Goal: Task Accomplishment & Management: Manage account settings

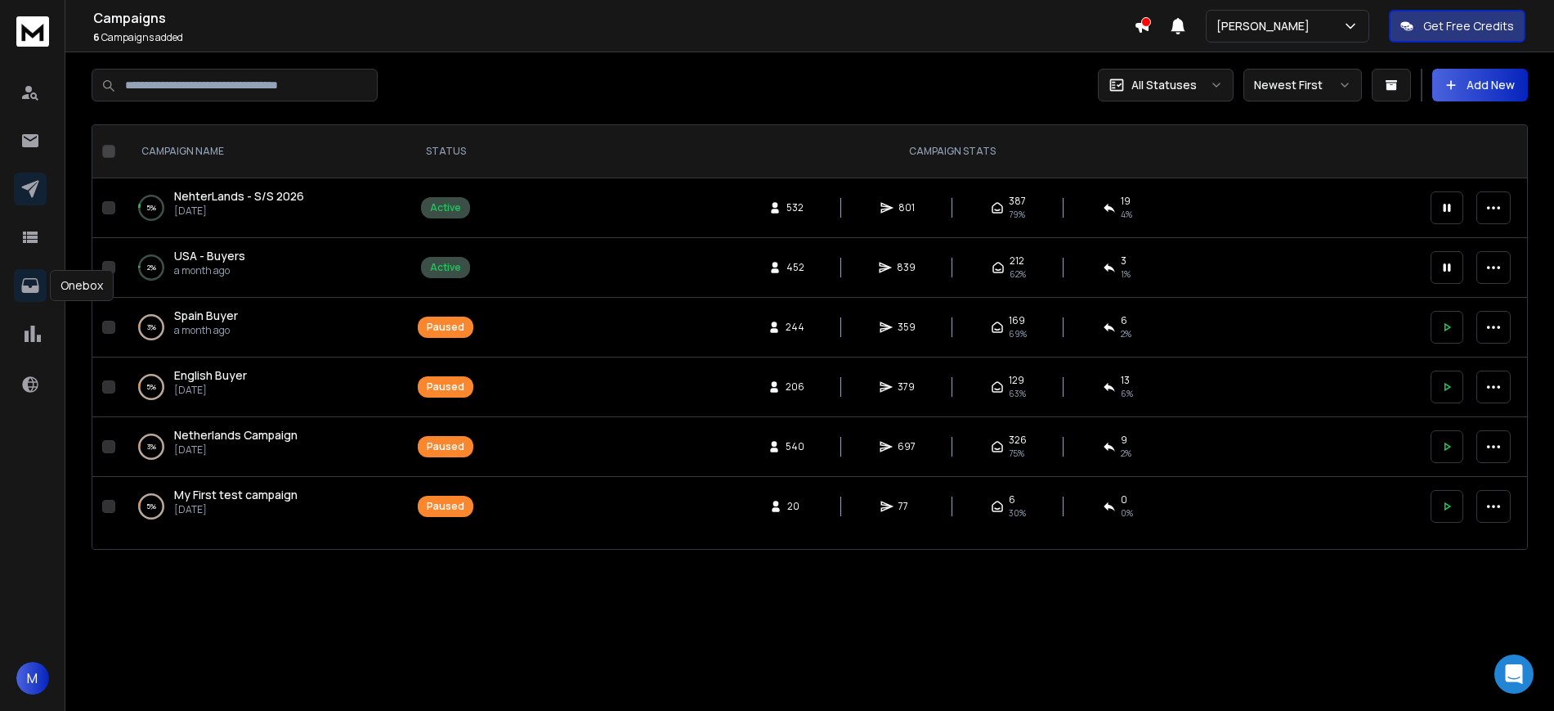
click at [42, 274] on link at bounding box center [30, 285] width 33 height 33
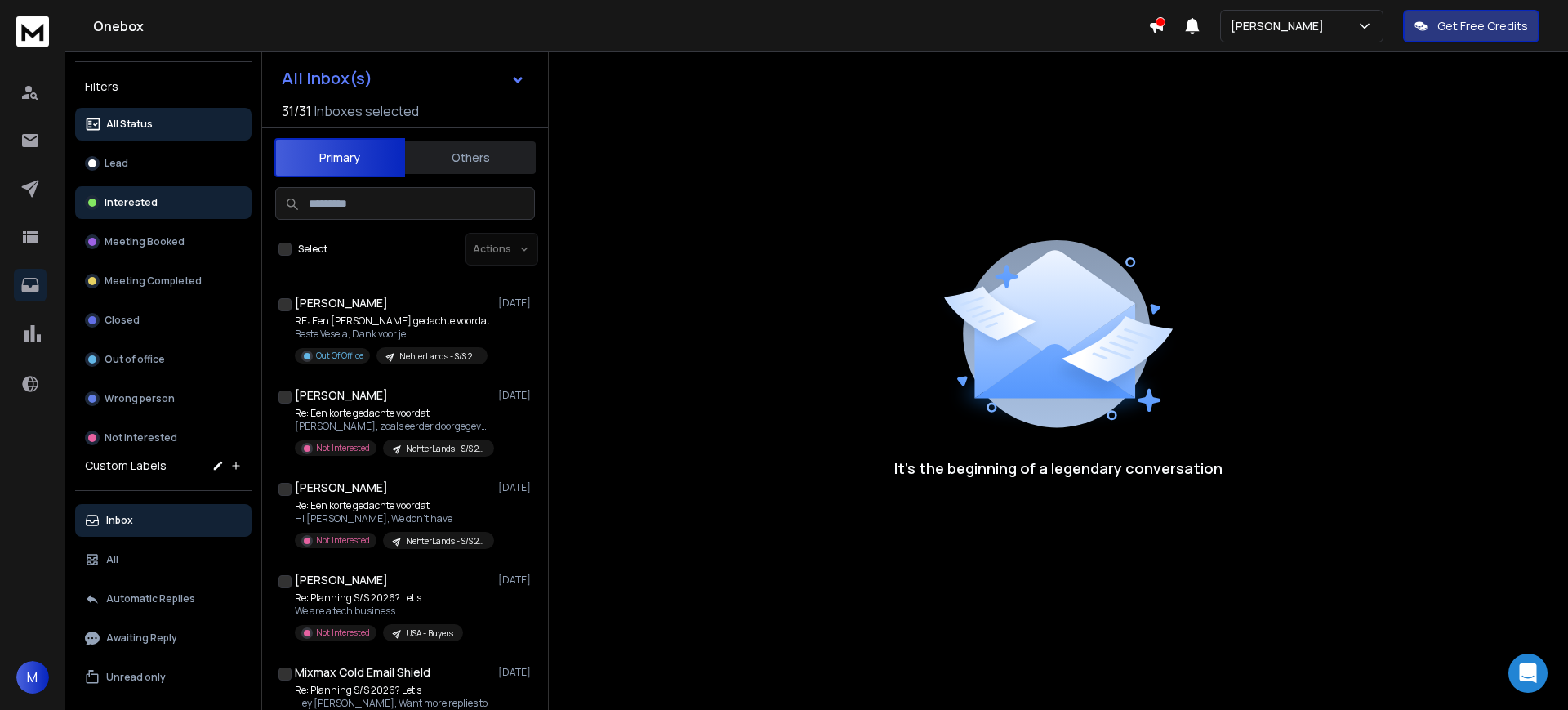
scroll to position [193, 0]
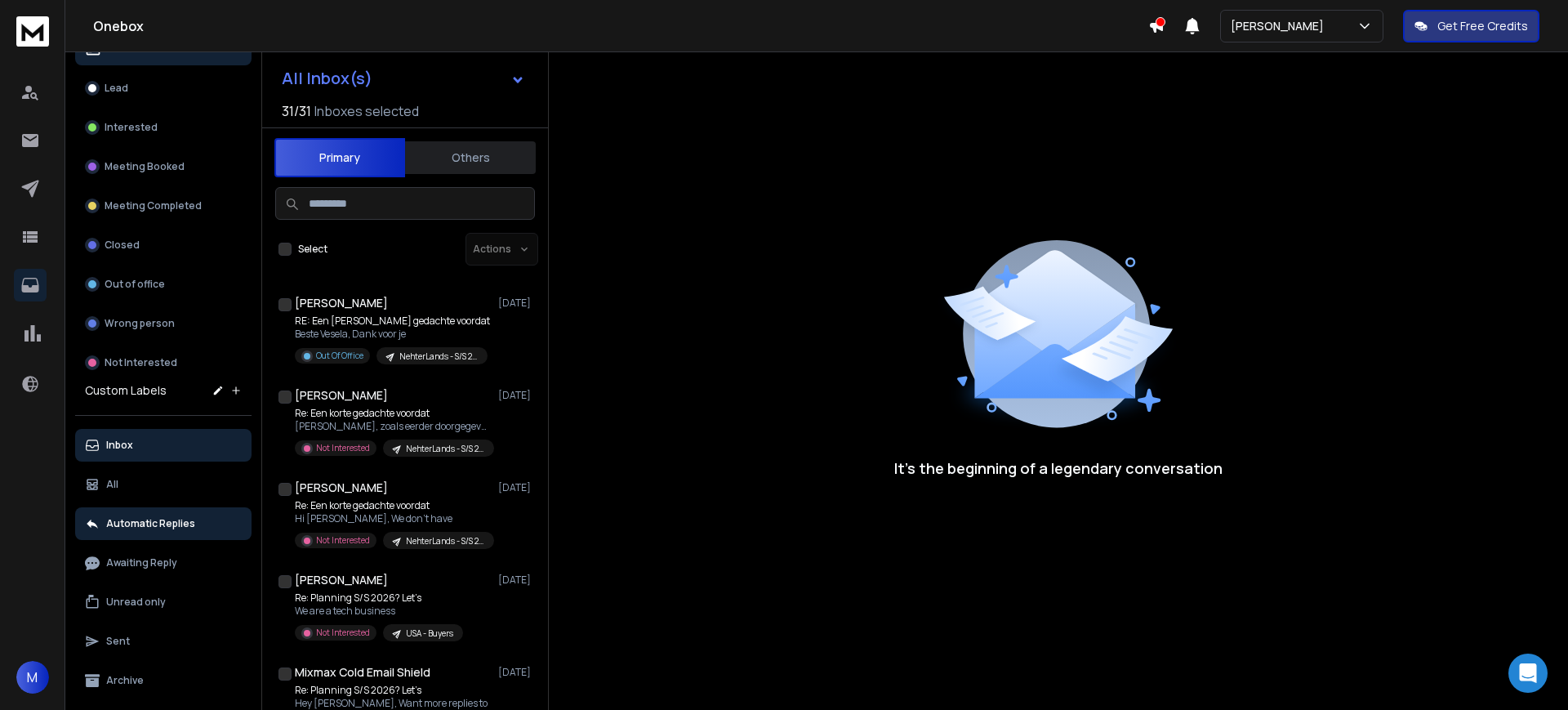
click at [150, 513] on div "Automatic Replies" at bounding box center [140, 523] width 110 height 20
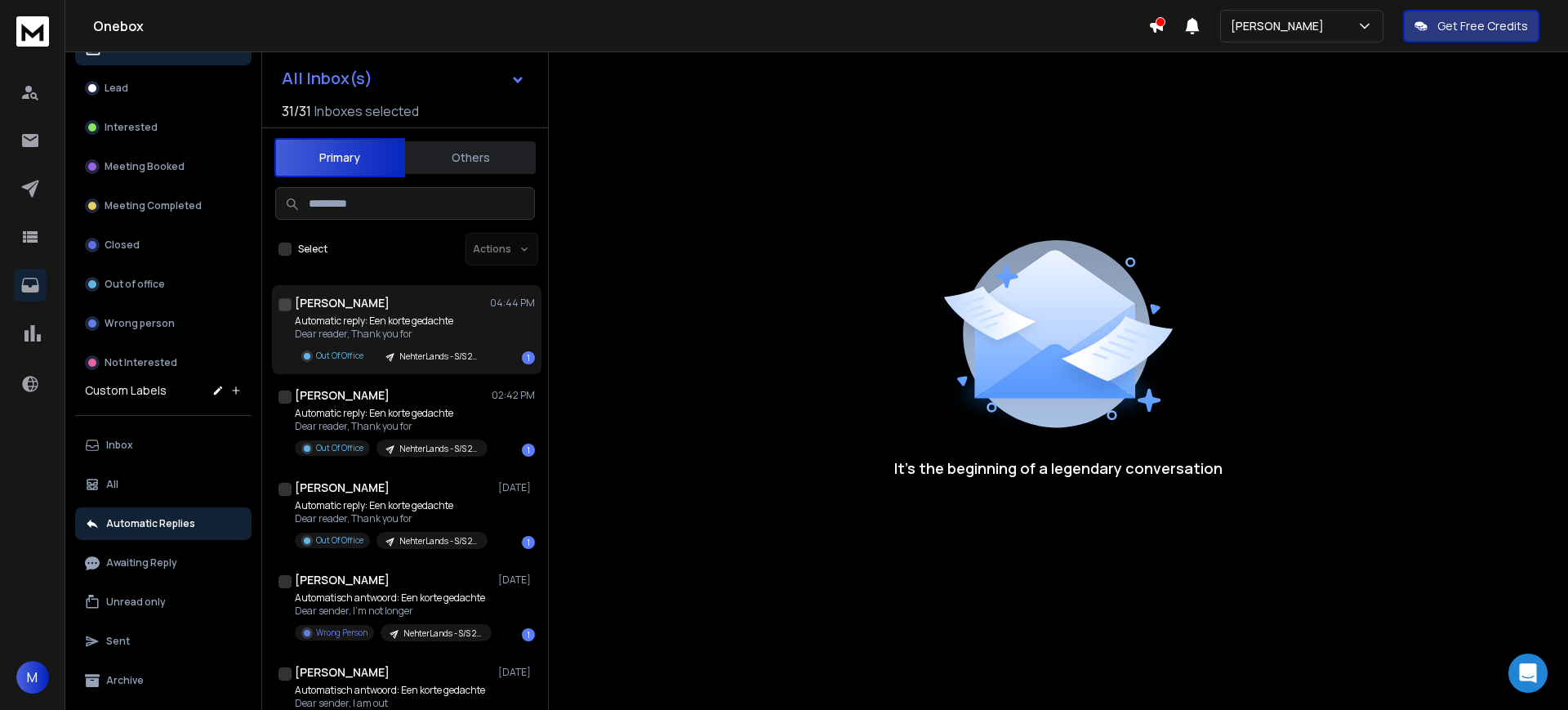
click at [371, 324] on p "Automatic reply: Een korte gedachte" at bounding box center [391, 321] width 193 height 13
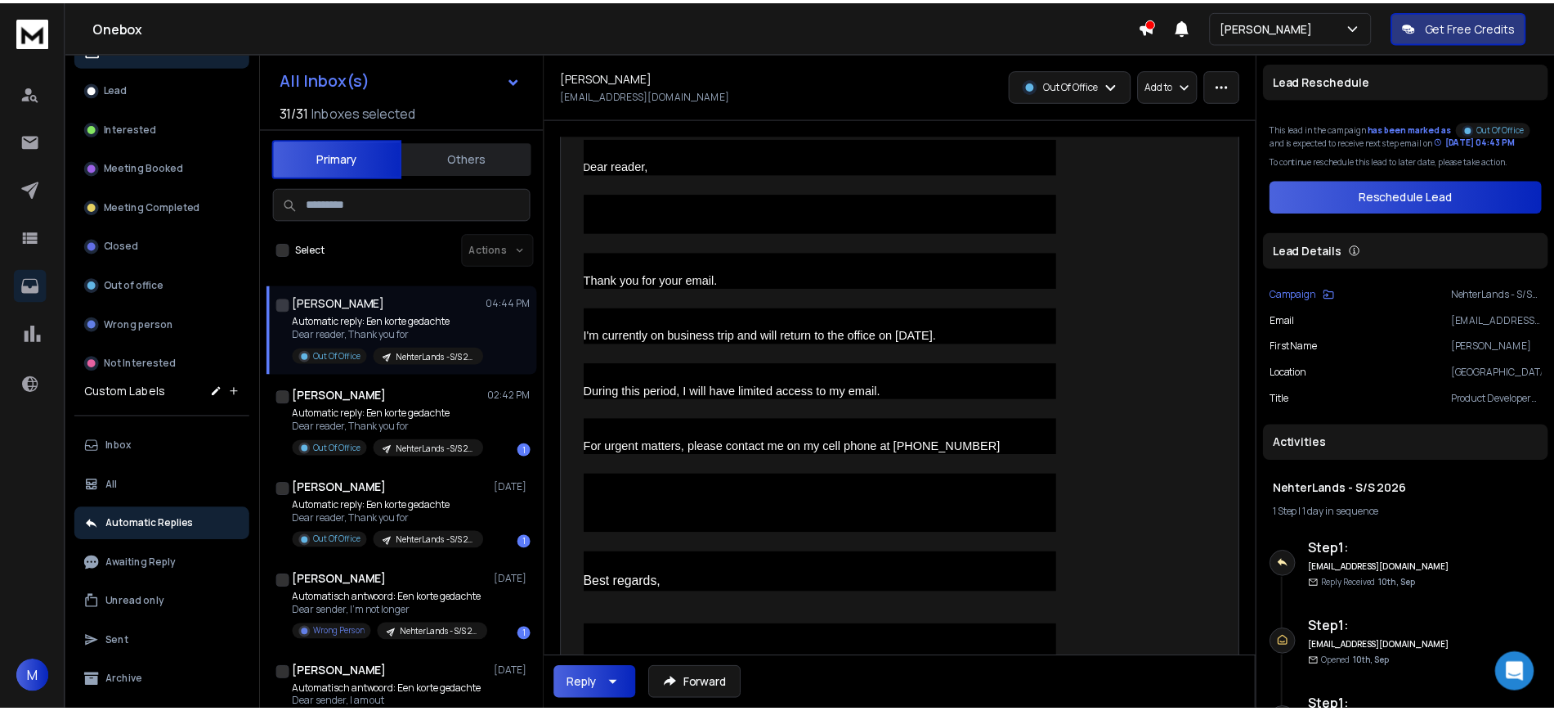
scroll to position [0, 0]
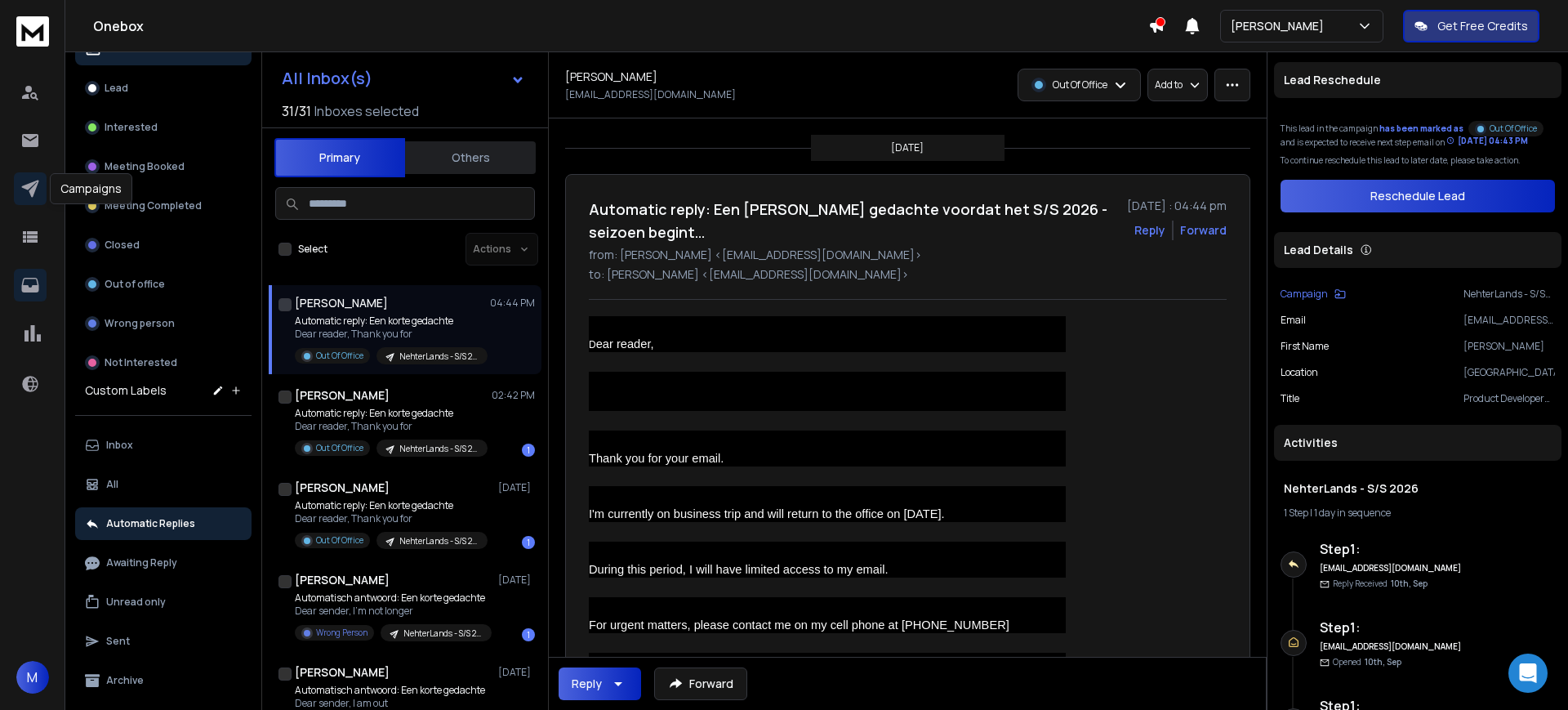
click at [20, 186] on link at bounding box center [30, 189] width 33 height 33
click at [29, 191] on icon at bounding box center [29, 188] width 17 height 17
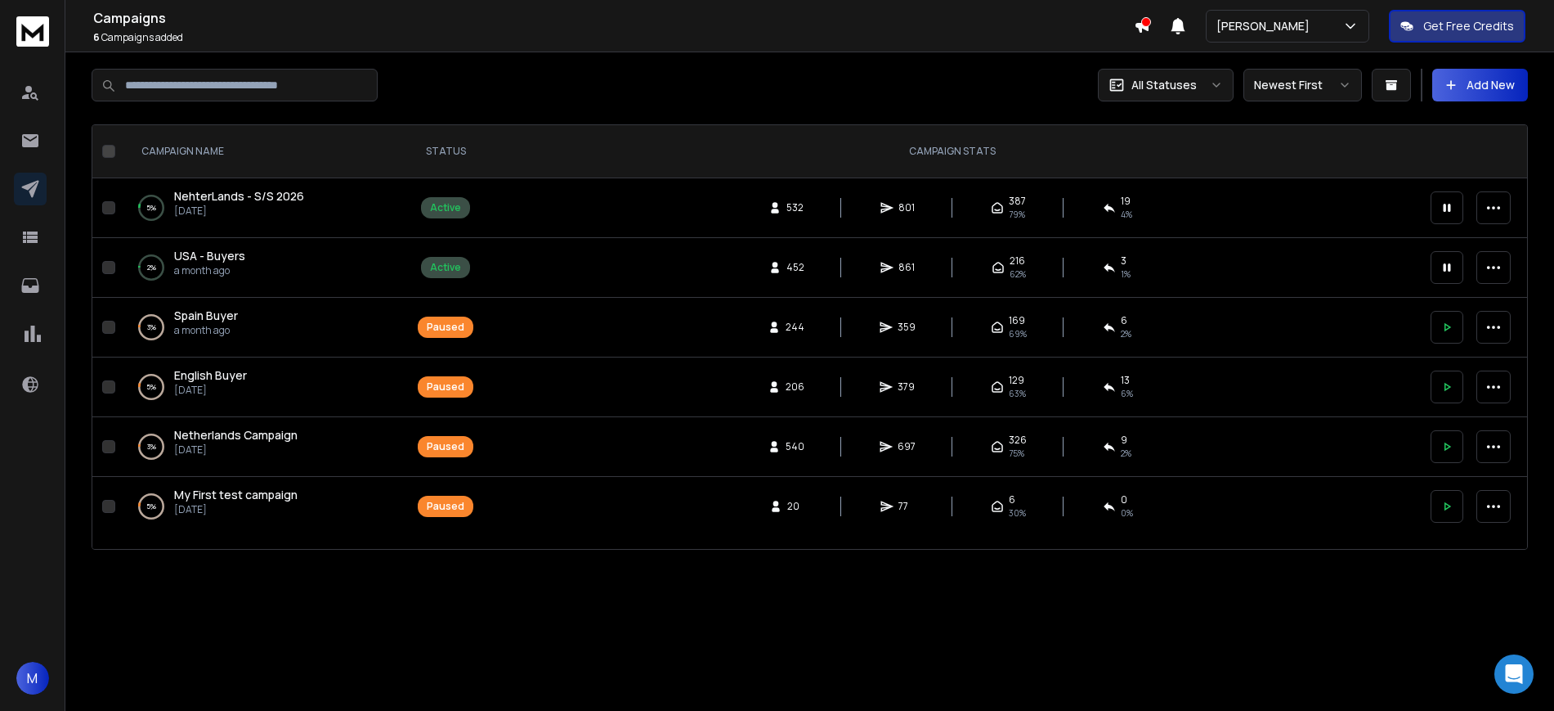
click at [213, 261] on span "USA - Buyers" at bounding box center [209, 256] width 71 height 16
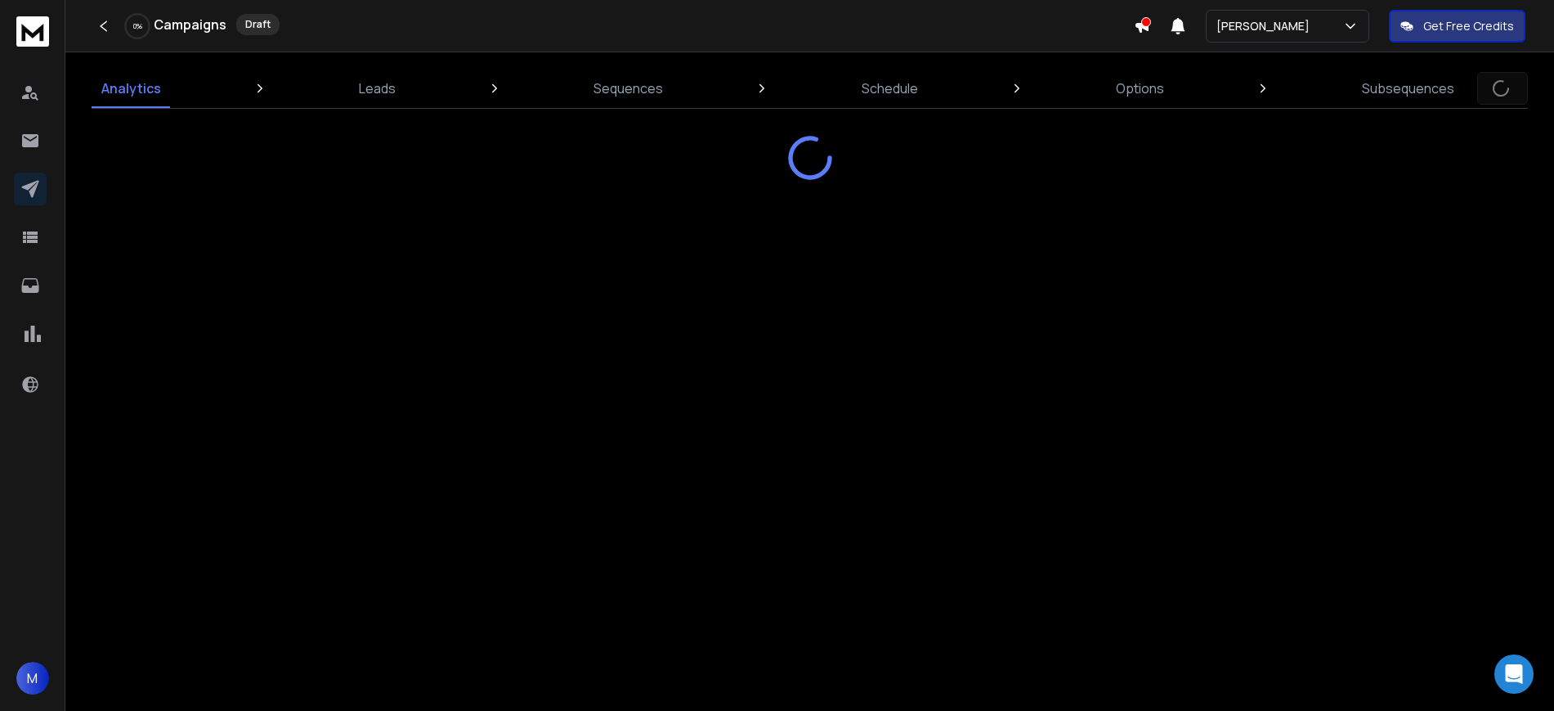
click at [217, 254] on div at bounding box center [810, 487] width 1424 height 711
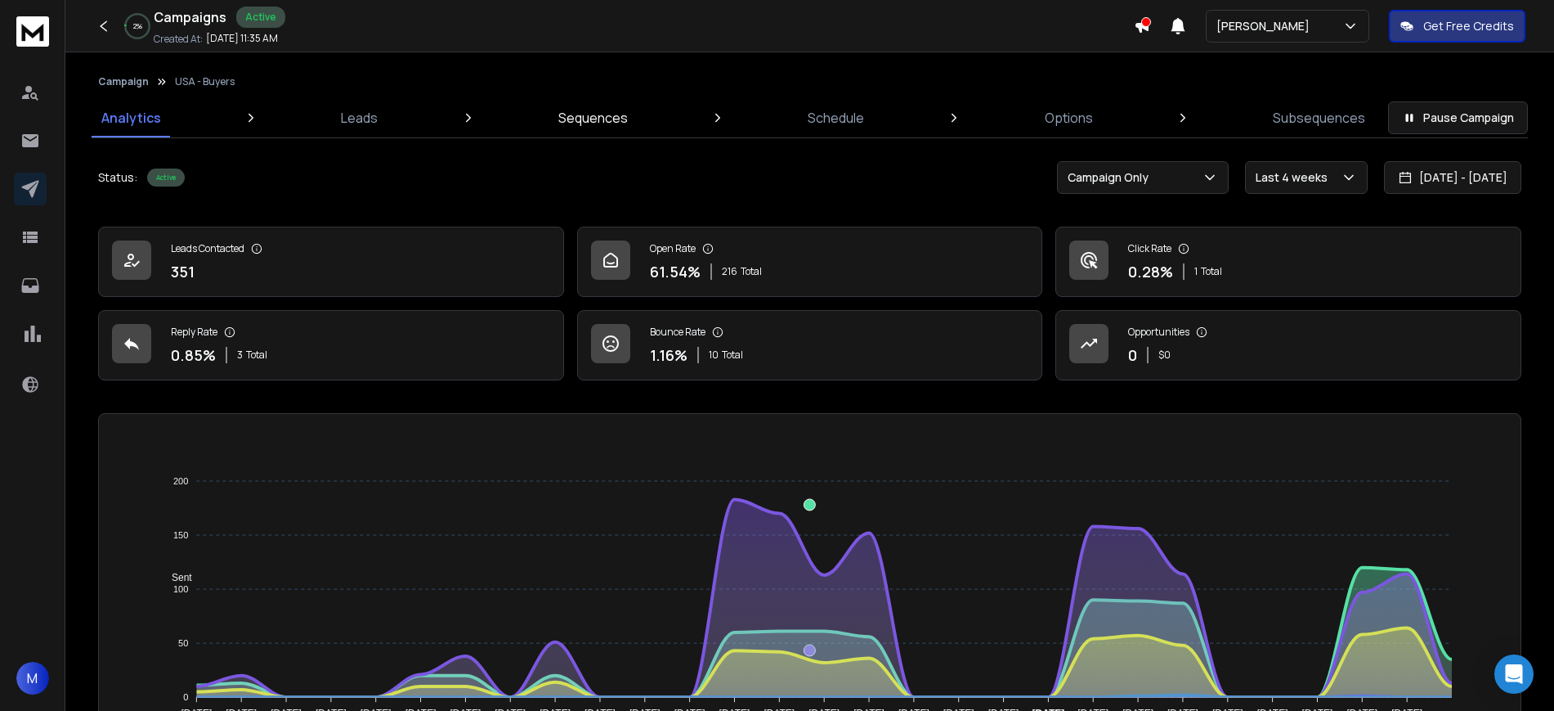
click at [592, 132] on link "Sequences" at bounding box center [593, 117] width 89 height 39
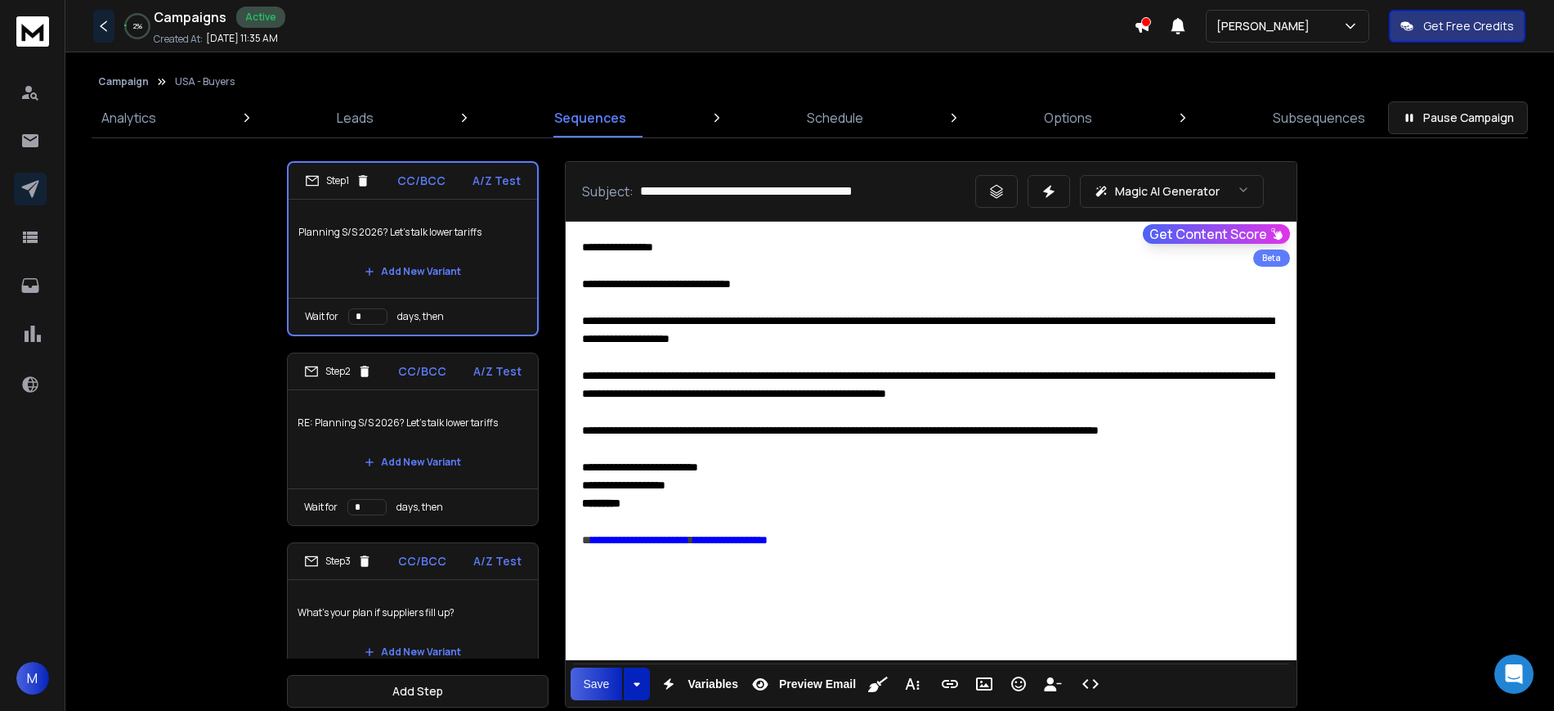
click at [104, 32] on icon at bounding box center [103, 26] width 15 height 15
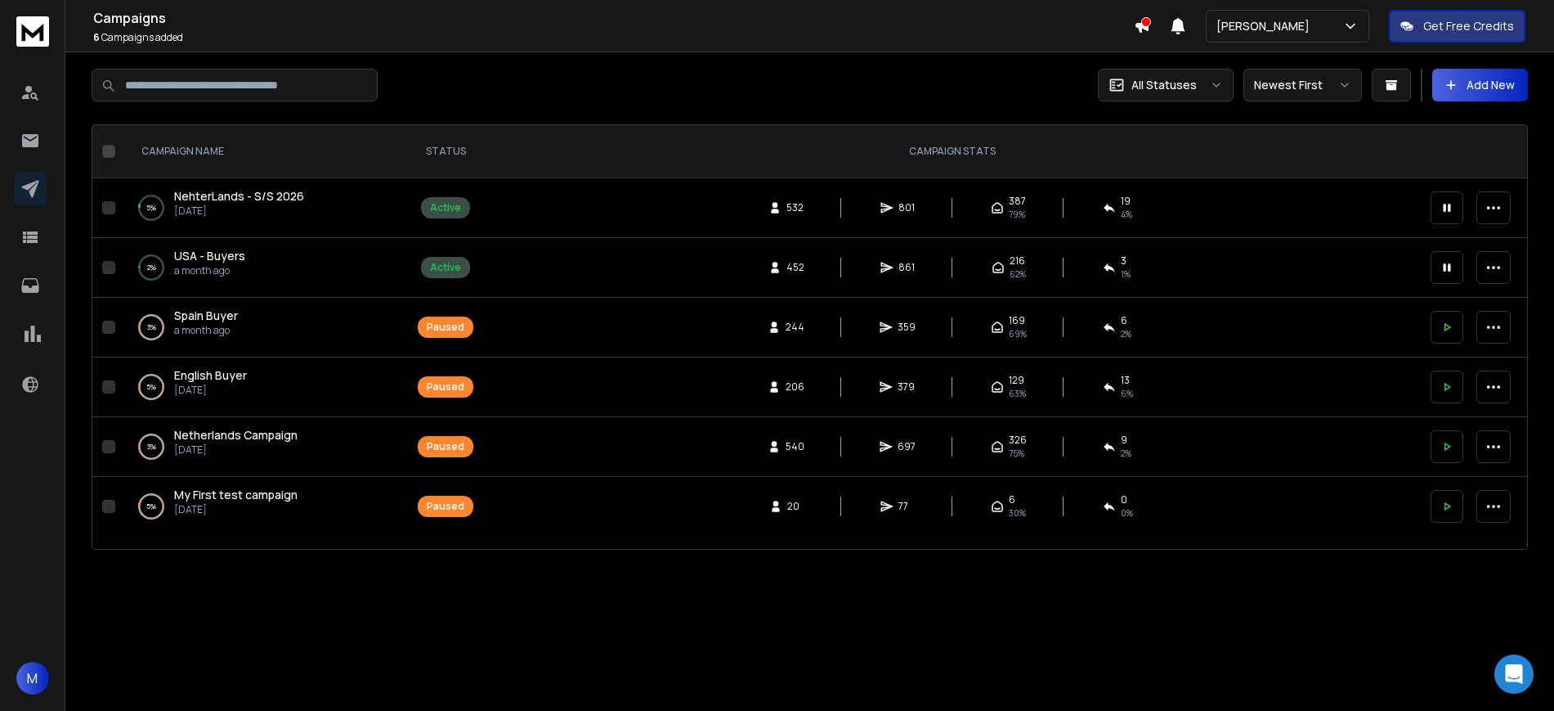
click at [201, 264] on p "a month ago" at bounding box center [209, 270] width 71 height 13
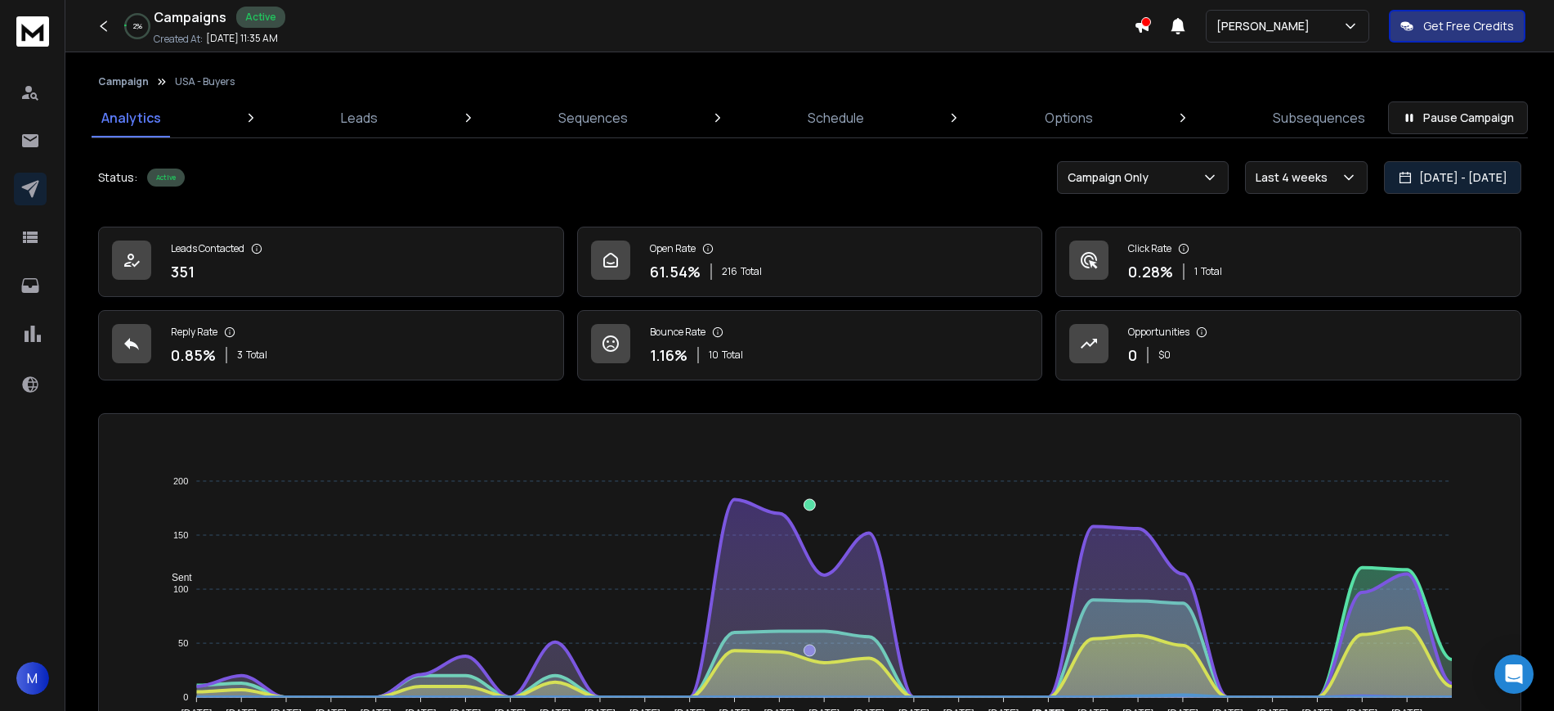
click at [1481, 184] on button "[DATE] - [DATE]" at bounding box center [1452, 177] width 137 height 33
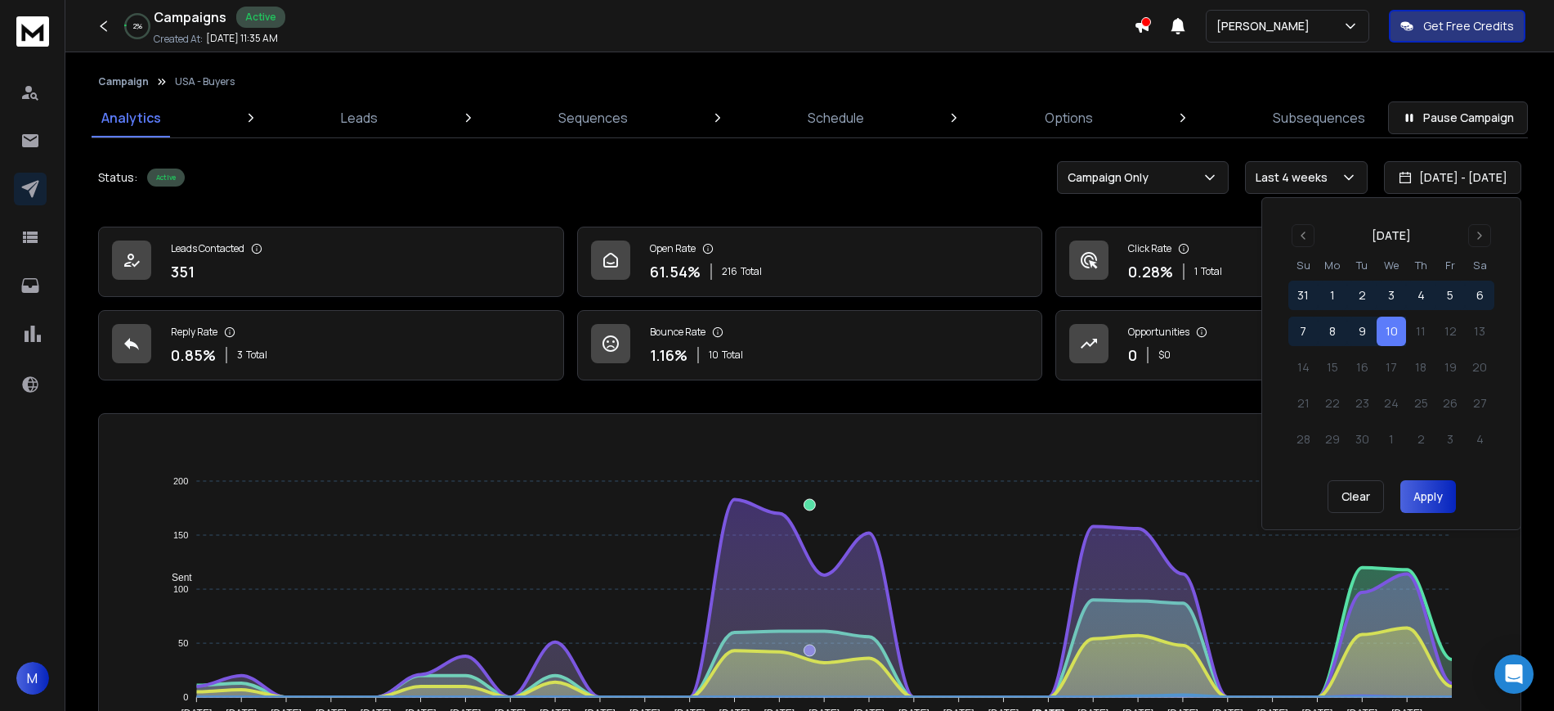
click at [1390, 336] on button "10" at bounding box center [1391, 330] width 29 height 29
click at [1433, 502] on button "Apply" at bounding box center [1429, 496] width 56 height 33
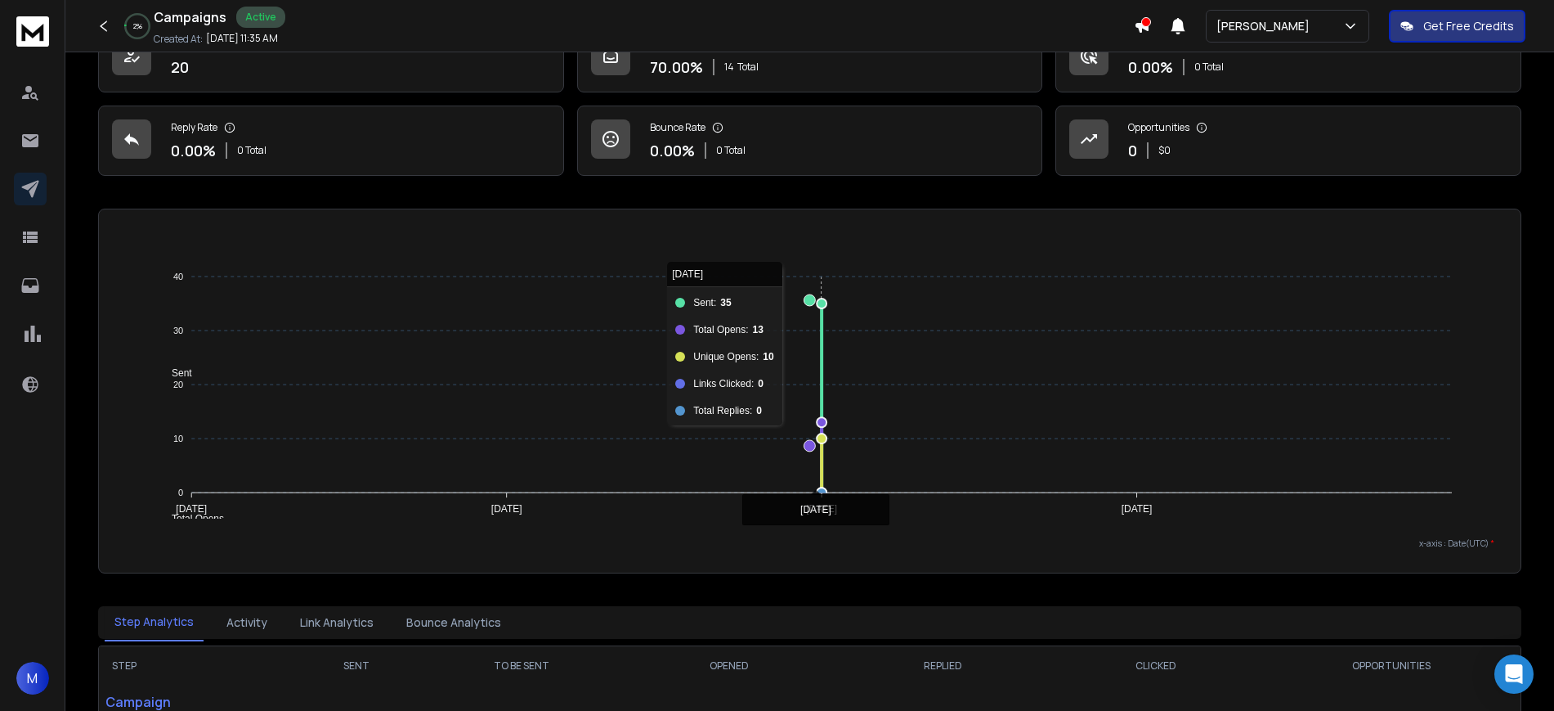
scroll to position [520, 0]
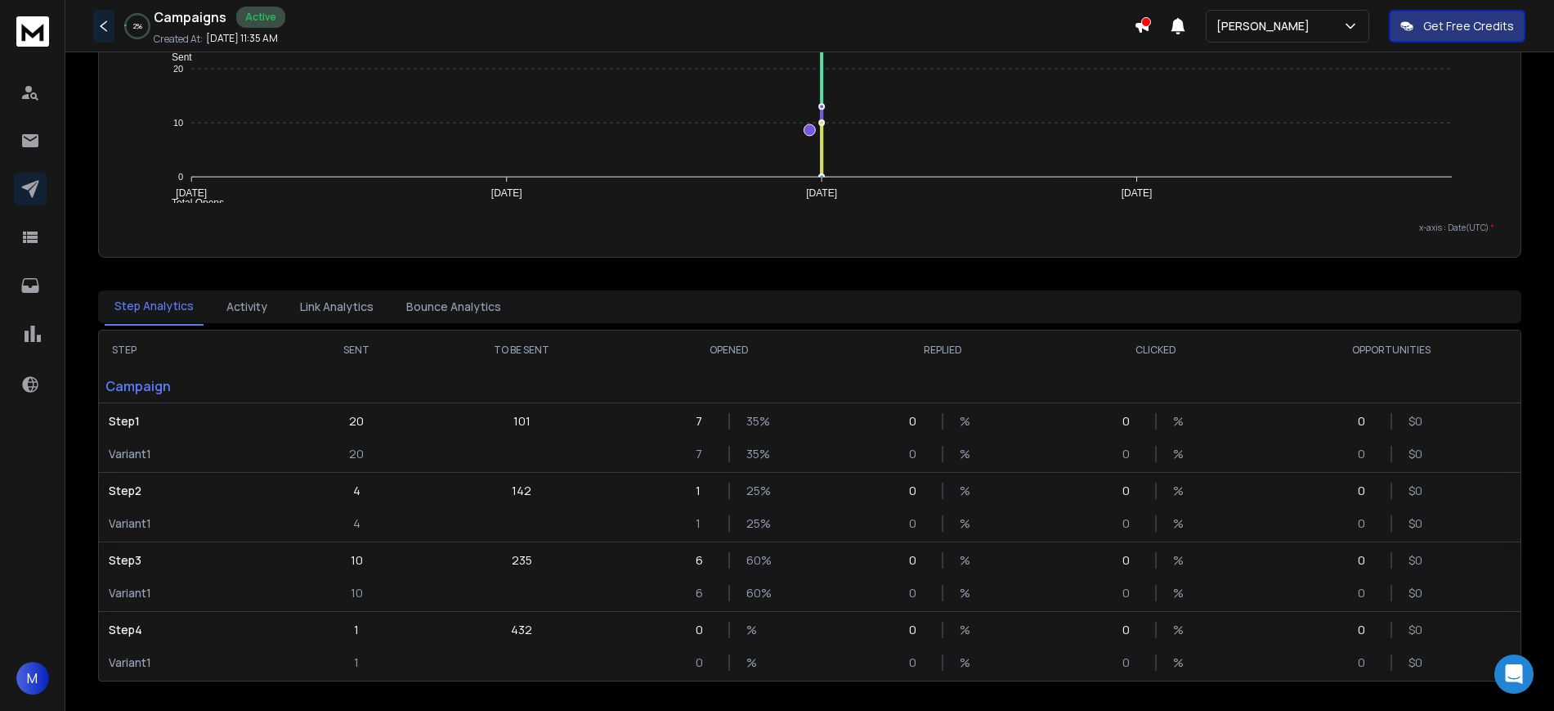
click at [103, 22] on icon at bounding box center [103, 26] width 15 height 15
